Goal: Find contact information: Find contact information

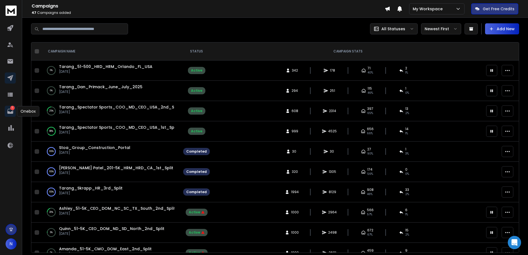
click at [9, 114] on icon at bounding box center [10, 111] width 7 height 7
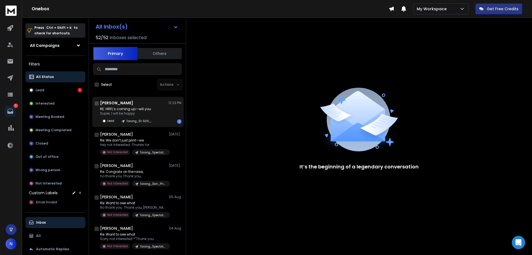
click at [129, 111] on p "Super, I will be happy" at bounding box center [128, 113] width 56 height 4
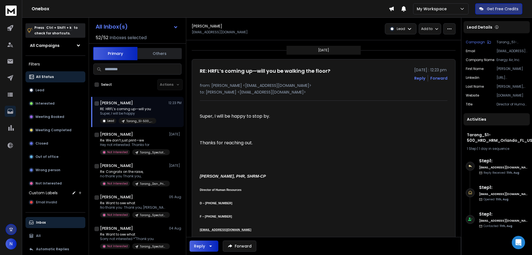
click at [468, 136] on h1 "Tarang_51-500_HRD_HRM_Orlando_FL_USA" at bounding box center [497, 137] width 60 height 11
drag, startPoint x: 468, startPoint y: 136, endPoint x: 513, endPoint y: 139, distance: 45.0
click at [513, 139] on h1 "Tarang_51-500_HRD_HRM_Orlando_FL_USA" at bounding box center [497, 137] width 60 height 11
copy h1 "Tarang_51-500_HRD_HRM_Orlando_FL_USA"
click at [247, 85] on p "from: [PERSON_NAME] <[EMAIL_ADDRESS][DOMAIN_NAME]>" at bounding box center [324, 86] width 248 height 6
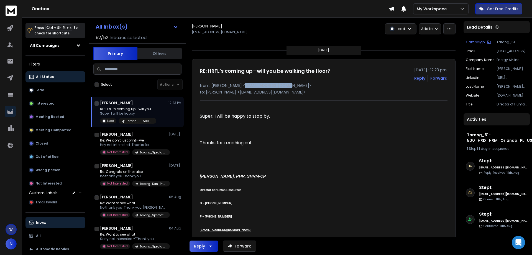
drag, startPoint x: 247, startPoint y: 85, endPoint x: 285, endPoint y: 85, distance: 37.7
click at [285, 85] on p "from: [PERSON_NAME] <[EMAIL_ADDRESS][DOMAIN_NAME]>" at bounding box center [324, 86] width 248 height 6
copy p "[EMAIL_ADDRESS][DOMAIN_NAME]"
click at [207, 203] on span "D – [PHONE_NUMBER]" at bounding box center [216, 202] width 32 height 3
drag, startPoint x: 207, startPoint y: 203, endPoint x: 217, endPoint y: 204, distance: 10.3
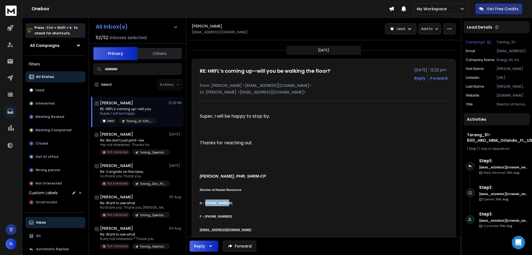
click at [217, 204] on span "D – [PHONE_NUMBER]" at bounding box center [216, 202] width 32 height 3
copy span "[PHONE_NUMBER]"
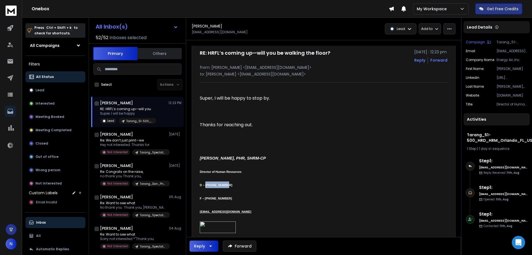
scroll to position [28, 0]
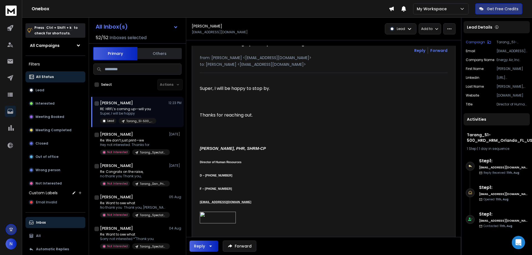
click at [252, 202] on p "[EMAIL_ADDRESS][DOMAIN_NAME]" at bounding box center [281, 201] width 162 height 7
drag, startPoint x: 236, startPoint y: 200, endPoint x: 214, endPoint y: 201, distance: 21.9
click at [214, 201] on p "[EMAIL_ADDRESS][DOMAIN_NAME]" at bounding box center [281, 201] width 162 height 7
copy span "[DOMAIN_NAME]"
click at [259, 143] on div "[PERSON_NAME], PHR, SHRM-CP Director of Human Resources D – [PHONE_NUMBER] F – …" at bounding box center [281, 197] width 162 height 118
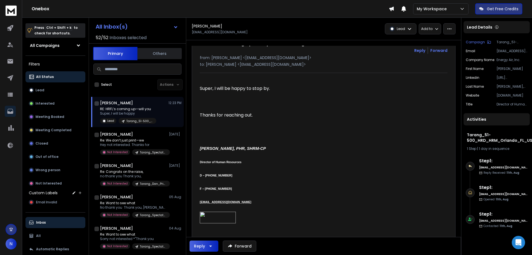
click at [203, 149] on span "[PERSON_NAME], PHR, SHRM-CP" at bounding box center [233, 148] width 66 height 4
drag, startPoint x: 203, startPoint y: 149, endPoint x: 227, endPoint y: 161, distance: 26.5
click at [227, 161] on div "[PERSON_NAME], PHR, SHRM-CP Director of Human Resources D – [PHONE_NUMBER] F – …" at bounding box center [281, 197] width 162 height 118
click at [271, 156] on div "[PERSON_NAME], PHR, SHRM-CP Director of Human Resources D – [PHONE_NUMBER] F – …" at bounding box center [281, 197] width 162 height 118
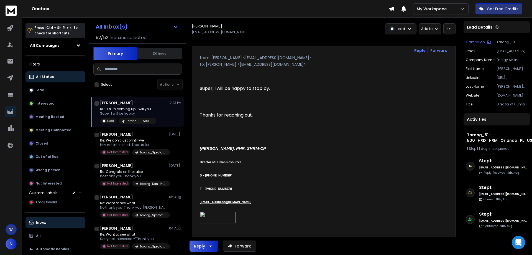
scroll to position [0, 0]
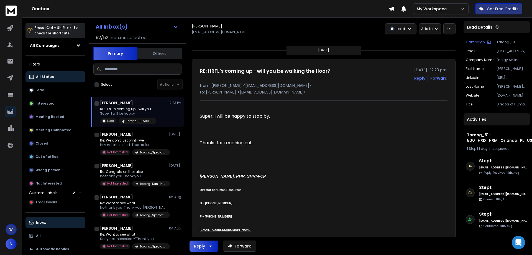
click at [400, 29] on p "Lead" at bounding box center [401, 29] width 8 height 4
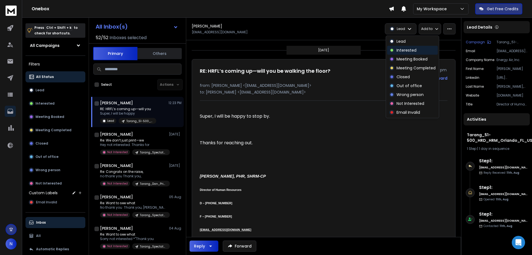
click at [410, 51] on p "Interested" at bounding box center [407, 50] width 20 height 6
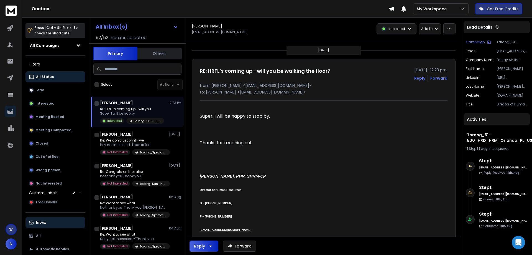
click at [217, 87] on p "from: [PERSON_NAME] <[EMAIL_ADDRESS][DOMAIN_NAME]>" at bounding box center [324, 86] width 248 height 6
drag, startPoint x: 217, startPoint y: 87, endPoint x: 223, endPoint y: 86, distance: 6.4
click at [223, 86] on p "from: [PERSON_NAME] <[EMAIL_ADDRESS][DOMAIN_NAME]>" at bounding box center [324, 86] width 248 height 6
click at [226, 85] on p "from: [PERSON_NAME] <[EMAIL_ADDRESS][DOMAIN_NAME]>" at bounding box center [324, 86] width 248 height 6
copy p "[PERSON_NAME]"
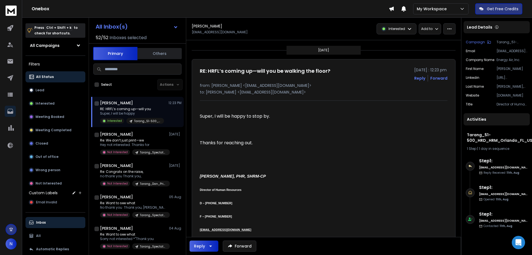
click at [242, 84] on p "from: [PERSON_NAME] <[EMAIL_ADDRESS][DOMAIN_NAME]>" at bounding box center [324, 86] width 248 height 6
drag, startPoint x: 242, startPoint y: 84, endPoint x: 285, endPoint y: 85, distance: 43.0
click at [285, 85] on p "from: [PERSON_NAME] <[EMAIL_ADDRESS][DOMAIN_NAME]>" at bounding box center [324, 86] width 248 height 6
copy p "[EMAIL_ADDRESS][DOMAIN_NAME]"
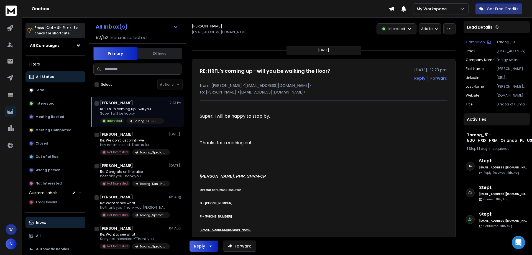
click at [202, 189] on span "Director of Human Resources" at bounding box center [221, 189] width 42 height 3
drag, startPoint x: 202, startPoint y: 189, endPoint x: 229, endPoint y: 189, distance: 26.9
click at [229, 189] on span "Director of Human Resources" at bounding box center [221, 189] width 42 height 3
copy span "Director of Human Resources"
click at [207, 114] on p "Super, I will be happy to stop by." at bounding box center [281, 116] width 162 height 7
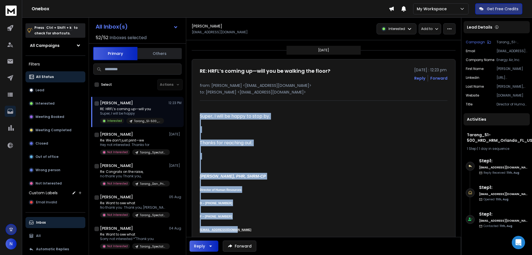
drag, startPoint x: 207, startPoint y: 114, endPoint x: 250, endPoint y: 222, distance: 116.2
click at [228, 215] on p "F – [PHONE_NUMBER]" at bounding box center [281, 216] width 162 height 7
copy div "Super, I will be happy to stop by. Thanks for reaching out. [PERSON_NAME], PHR,…"
